Goal: Navigation & Orientation: Find specific page/section

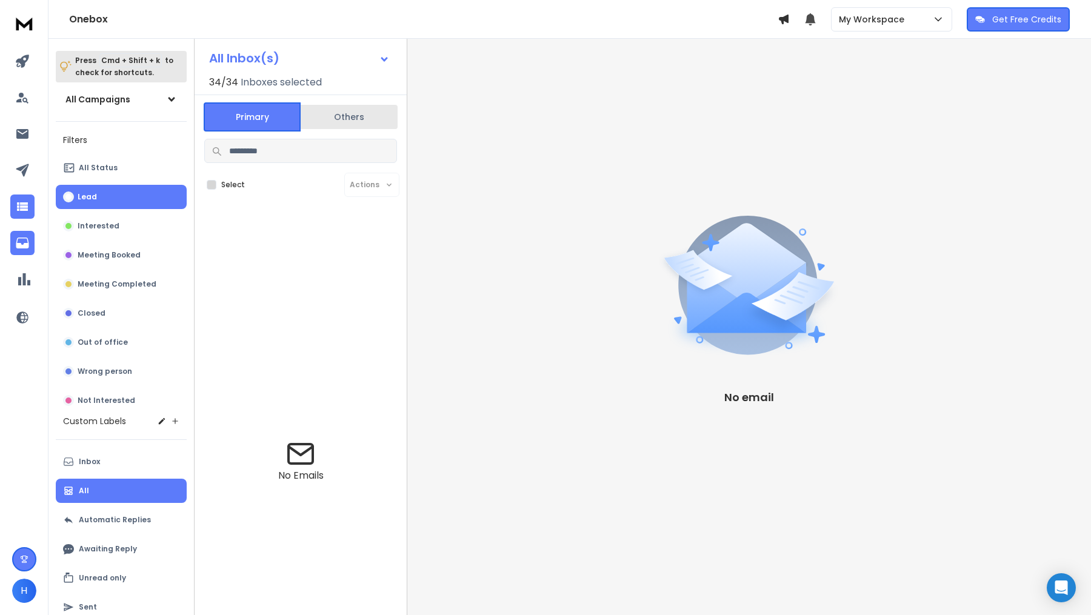
scroll to position [55, 0]
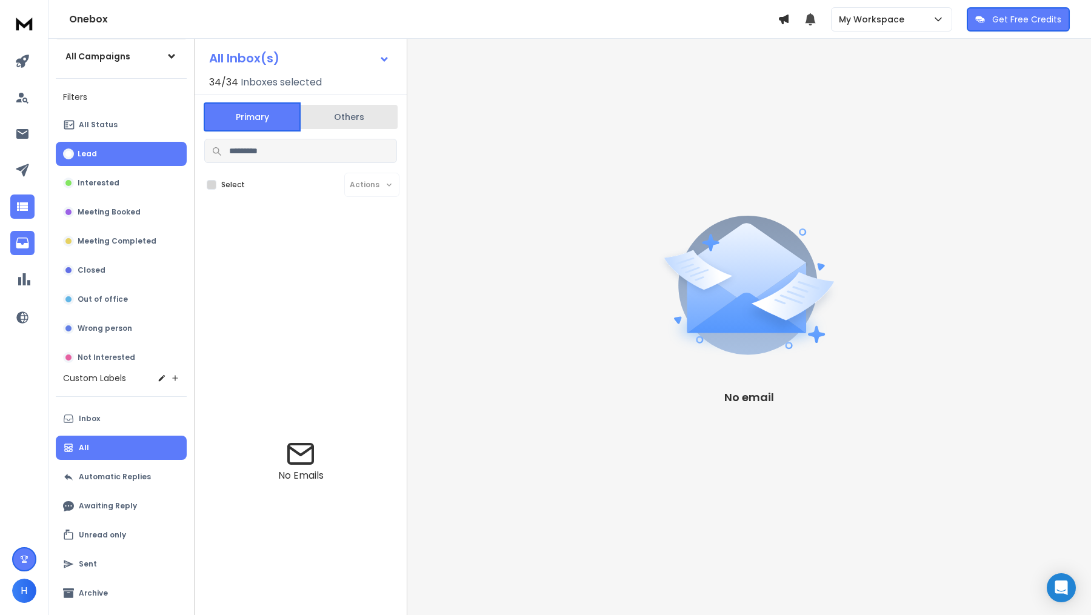
click at [13, 212] on link at bounding box center [22, 207] width 24 height 24
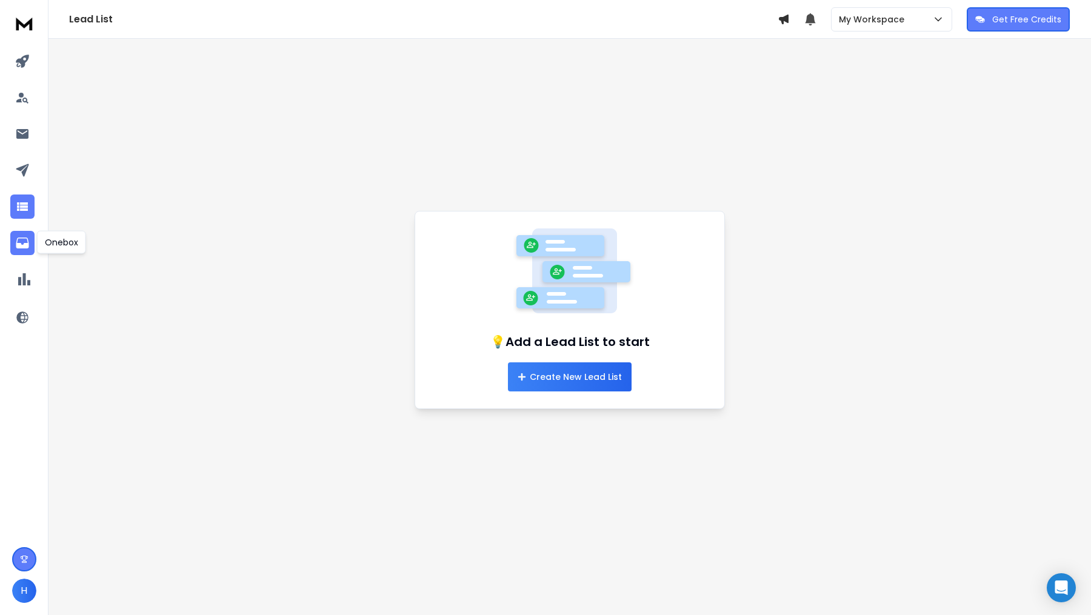
click at [28, 244] on icon at bounding box center [22, 243] width 15 height 15
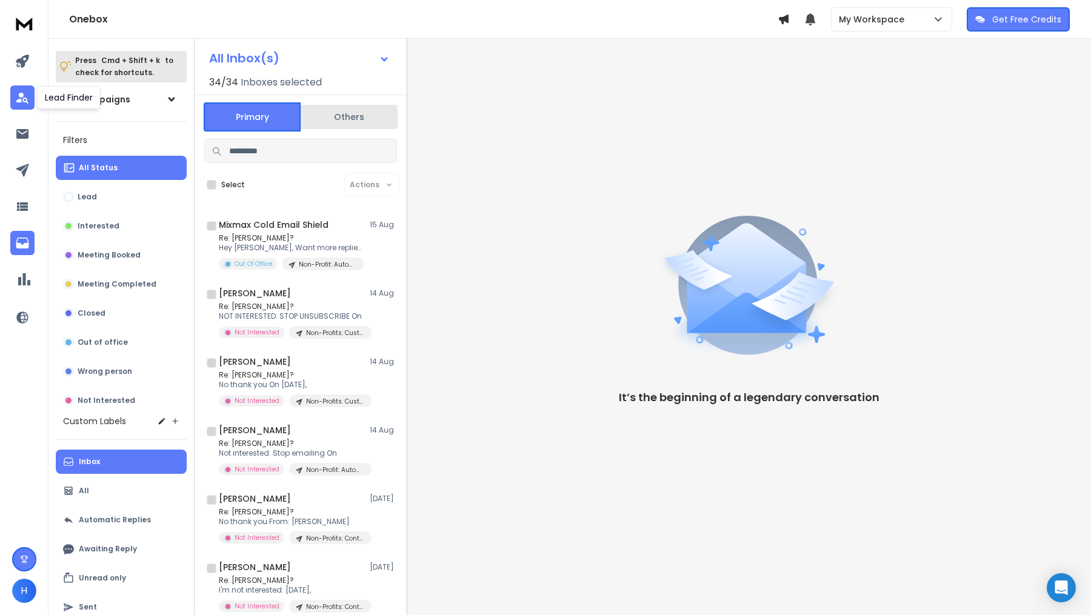
click at [24, 103] on icon at bounding box center [22, 97] width 15 height 15
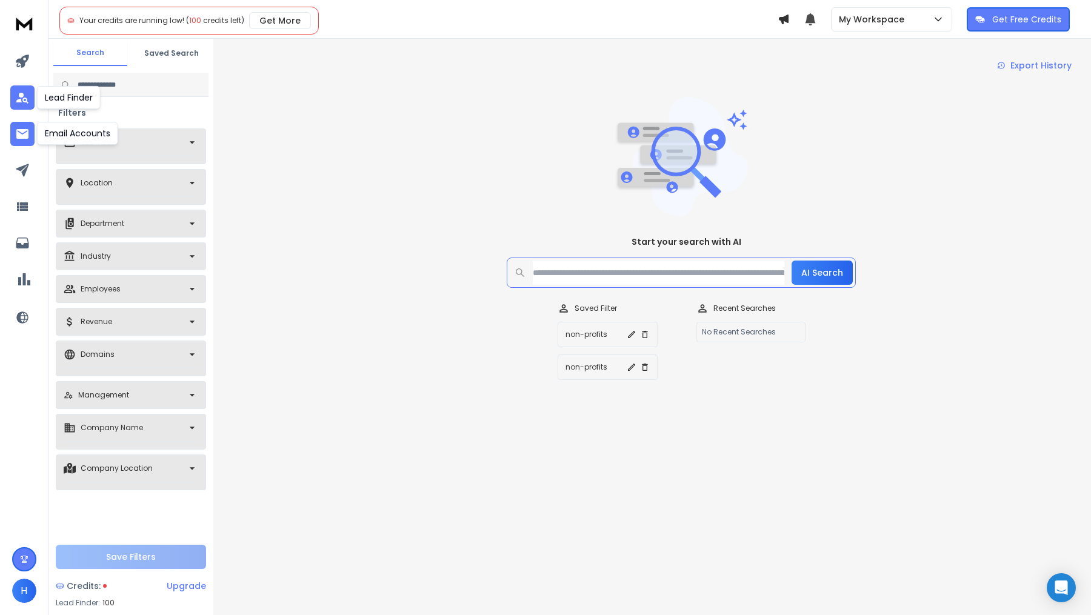
click at [24, 141] on link at bounding box center [22, 134] width 24 height 24
